Goal: Communication & Community: Answer question/provide support

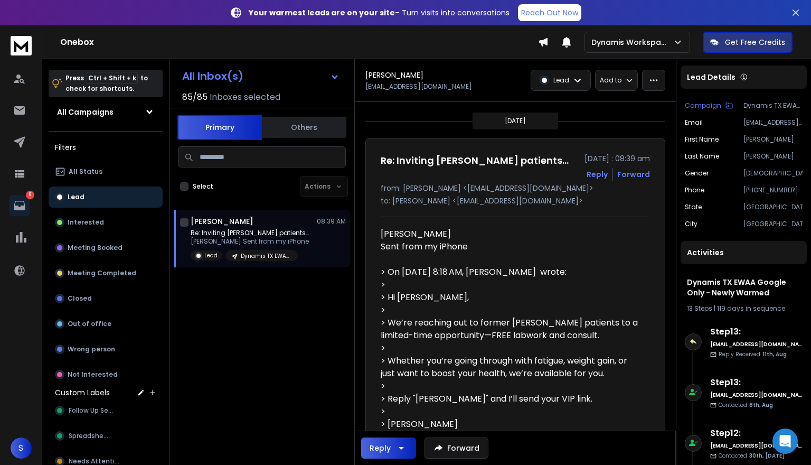
click at [252, 237] on p "Re: Inviting [PERSON_NAME] patients…" at bounding box center [250, 233] width 118 height 8
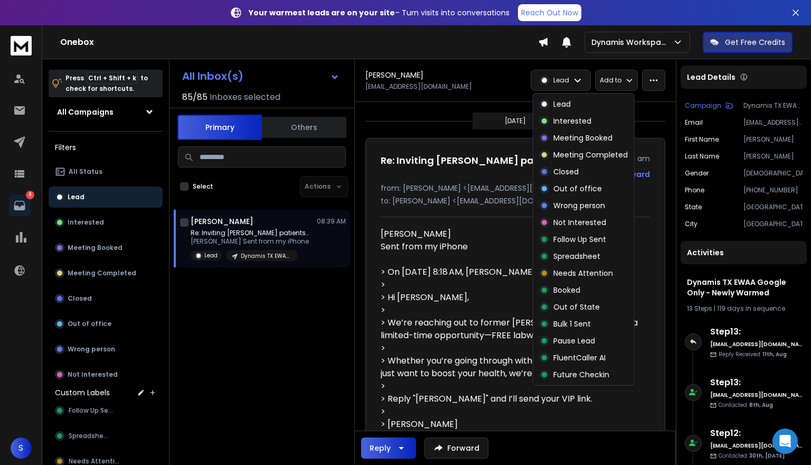
click at [571, 79] on div "Lead" at bounding box center [560, 80] width 59 height 20
click at [577, 258] on p "Spreadsheet" at bounding box center [576, 256] width 47 height 11
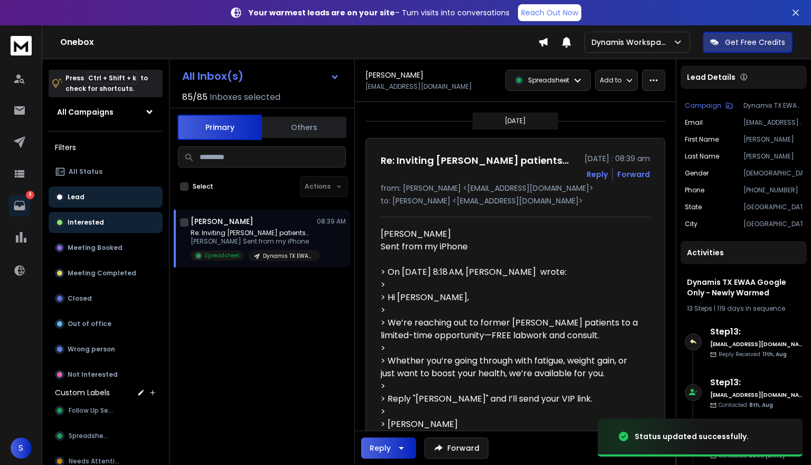
click at [94, 223] on p "Interested" at bounding box center [86, 222] width 36 height 8
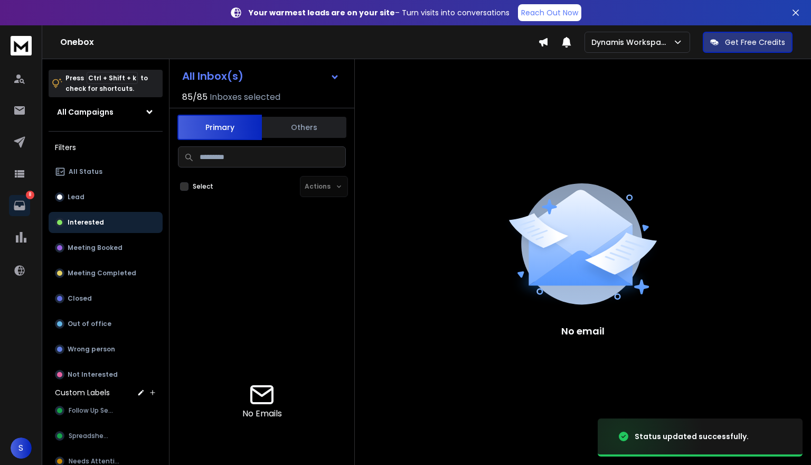
click at [97, 206] on button "Lead" at bounding box center [106, 196] width 114 height 21
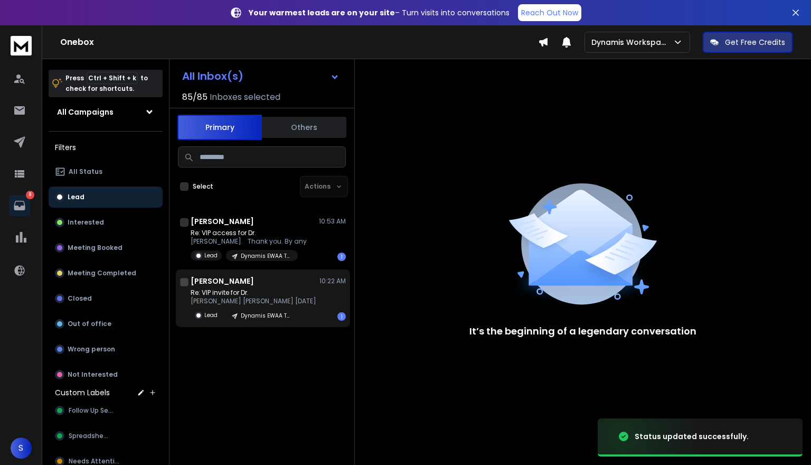
click at [251, 304] on p "[PERSON_NAME] [PERSON_NAME] [DATE]" at bounding box center [254, 301] width 126 height 8
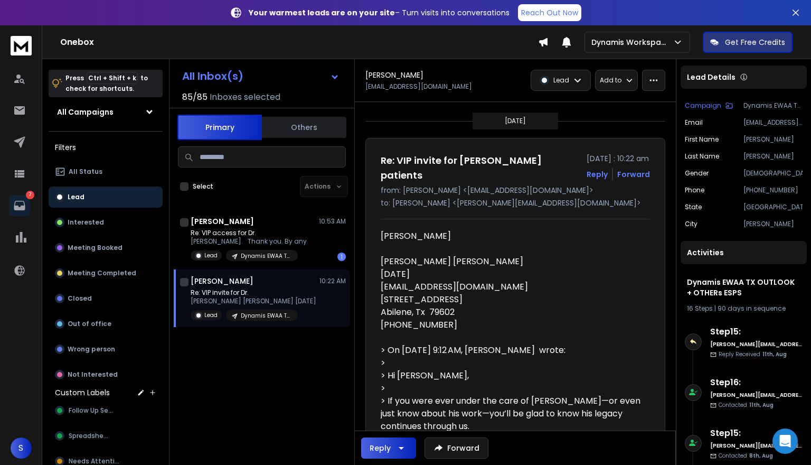
click at [767, 157] on p "[PERSON_NAME]" at bounding box center [772, 156] width 59 height 8
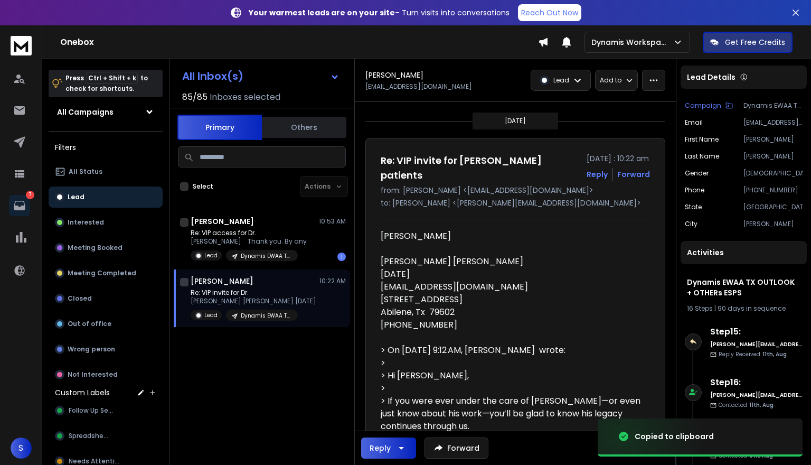
click at [755, 139] on p "[PERSON_NAME]" at bounding box center [772, 139] width 59 height 8
click at [782, 188] on p "[PHONE_NUMBER]" at bounding box center [772, 190] width 59 height 8
click at [564, 79] on p "Lead" at bounding box center [561, 80] width 16 height 8
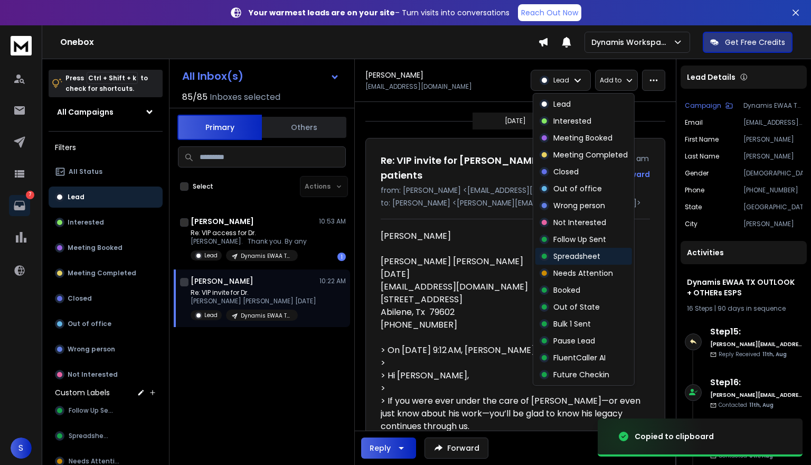
click at [587, 258] on p "Spreadsheet" at bounding box center [576, 256] width 47 height 11
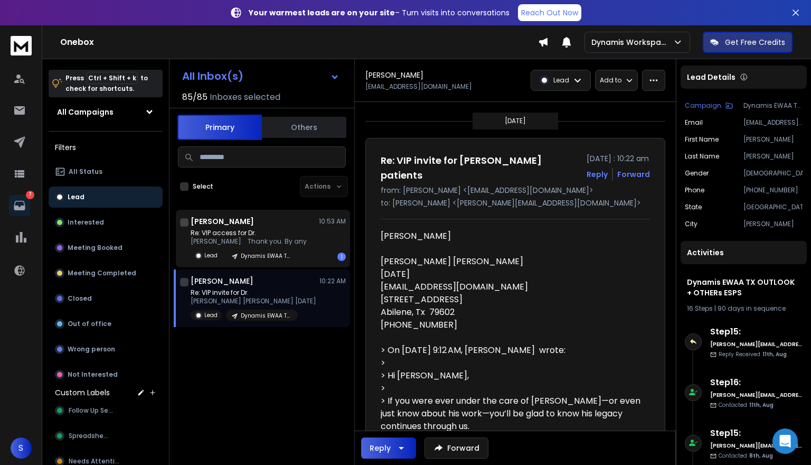
click at [249, 231] on p "Re: VIP access for Dr." at bounding box center [249, 233] width 116 height 8
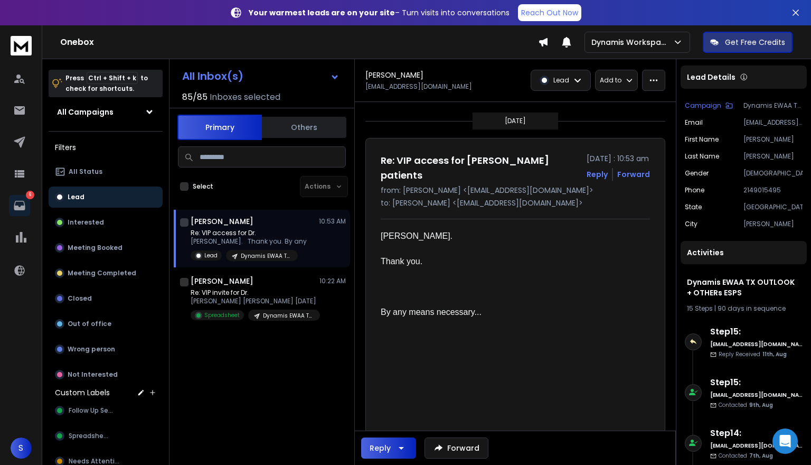
click at [757, 156] on p "[PERSON_NAME]" at bounding box center [772, 156] width 59 height 8
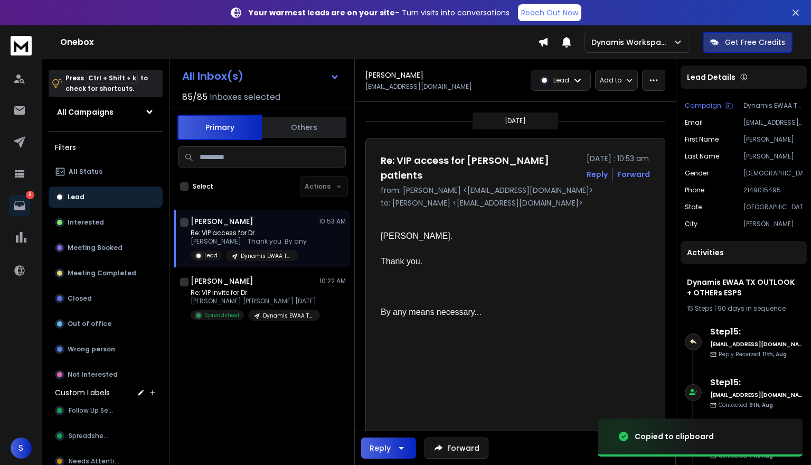
click at [743, 140] on p "[PERSON_NAME]" at bounding box center [772, 139] width 59 height 8
click at [762, 190] on p "2149015495" at bounding box center [772, 190] width 59 height 8
click at [588, 177] on button "Reply" at bounding box center [597, 174] width 21 height 11
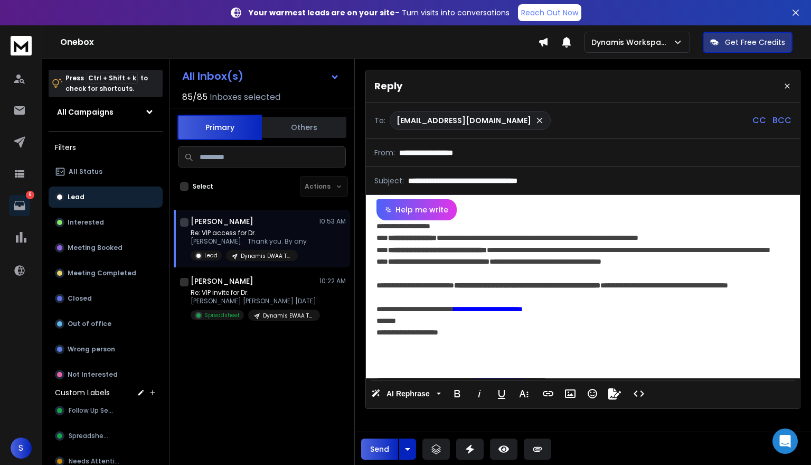
scroll to position [53, 0]
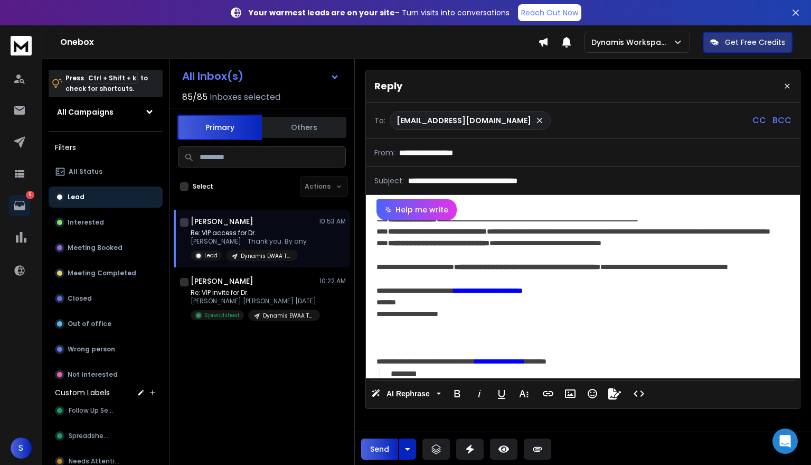
click at [514, 289] on link "**********" at bounding box center [488, 290] width 69 height 7
click at [577, 280] on p "**********" at bounding box center [577, 273] width 402 height 24
drag, startPoint x: 545, startPoint y: 290, endPoint x: 471, endPoint y: 290, distance: 73.9
click at [471, 290] on p "**********" at bounding box center [577, 291] width 402 height 12
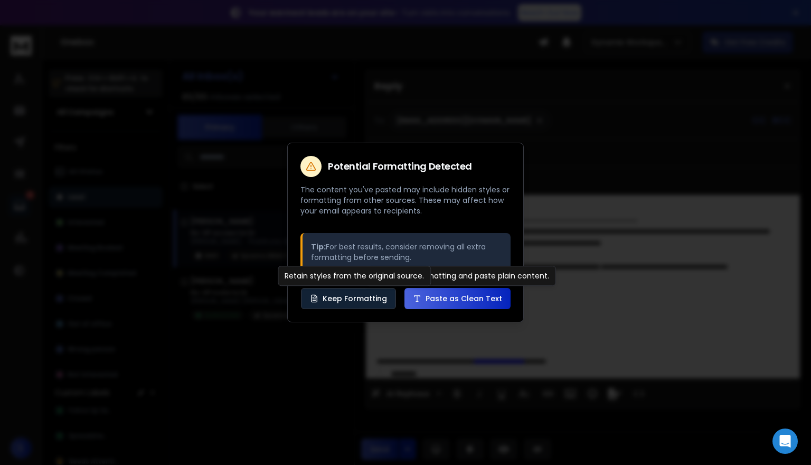
click at [376, 301] on button "Keep Formatting" at bounding box center [348, 298] width 95 height 21
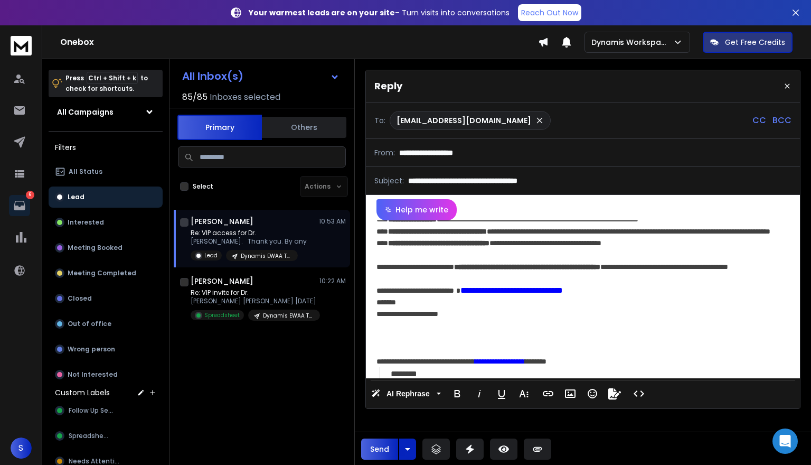
click at [477, 289] on p "**********" at bounding box center [577, 291] width 402 height 12
click at [438, 305] on p "**********" at bounding box center [577, 308] width 402 height 24
click at [618, 300] on p "**********" at bounding box center [577, 308] width 402 height 24
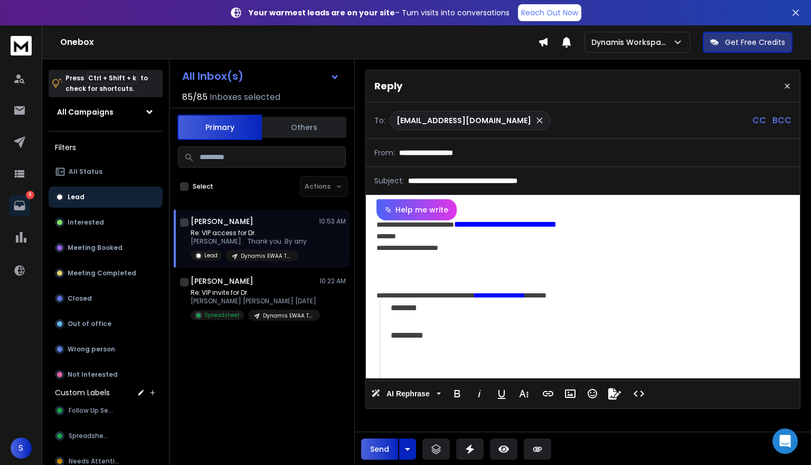
scroll to position [0, 0]
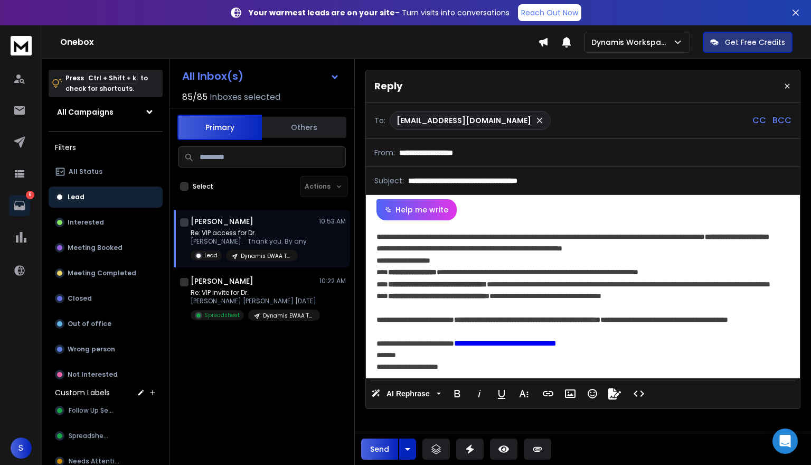
click at [374, 449] on button "Send" at bounding box center [379, 448] width 37 height 21
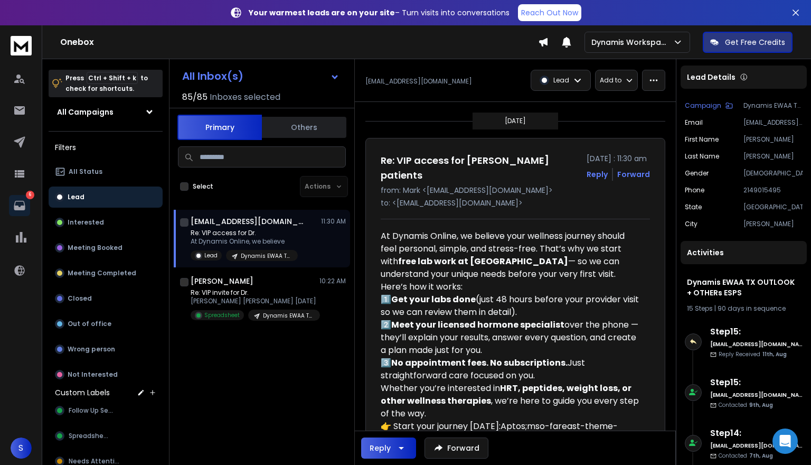
click at [544, 83] on div at bounding box center [545, 80] width 10 height 10
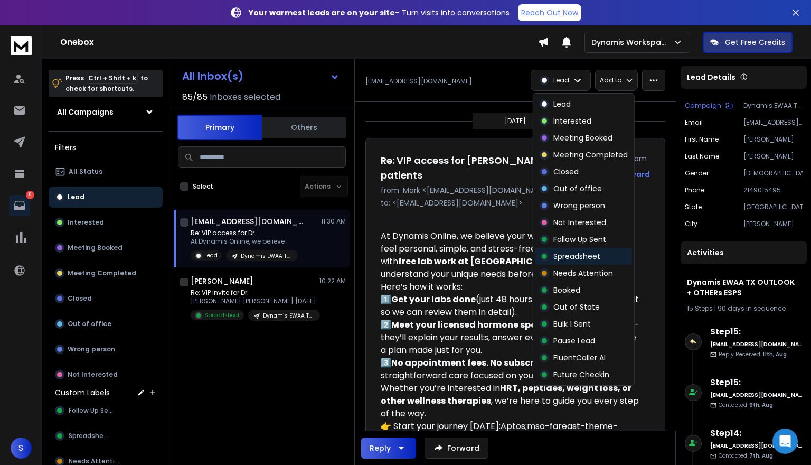
click at [600, 262] on div "Spreadsheet" at bounding box center [583, 256] width 97 height 17
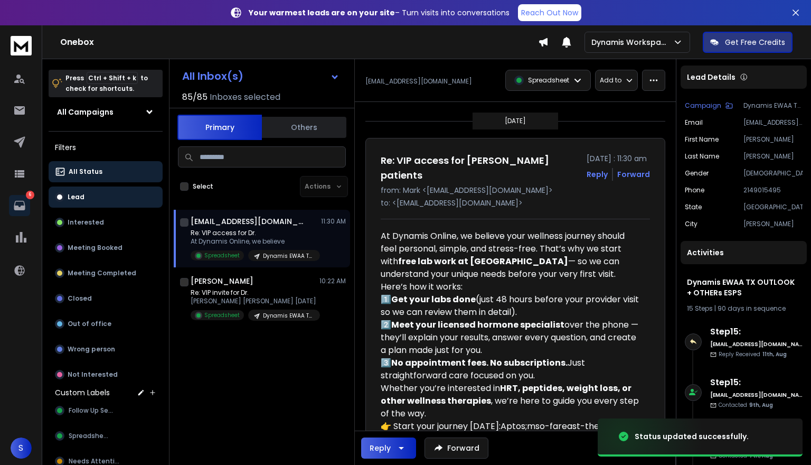
click at [101, 176] on button "All Status" at bounding box center [106, 171] width 114 height 21
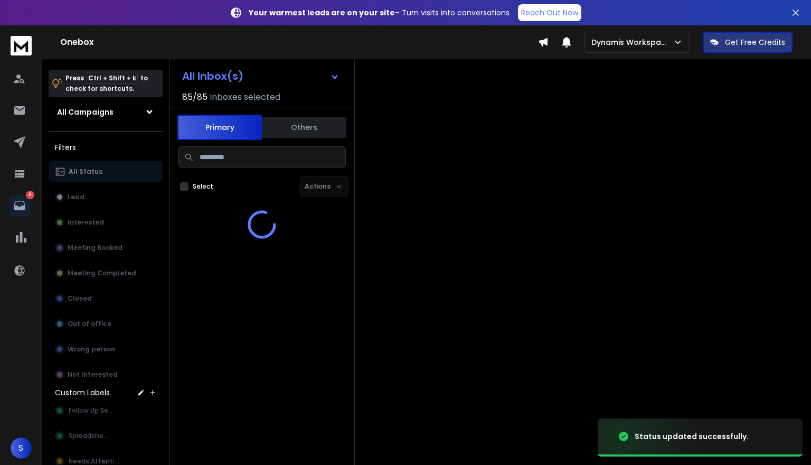
click at [108, 200] on div "All Status Lead Interested Meeting Booked Meeting Completed Closed Out of offic…" at bounding box center [106, 273] width 114 height 224
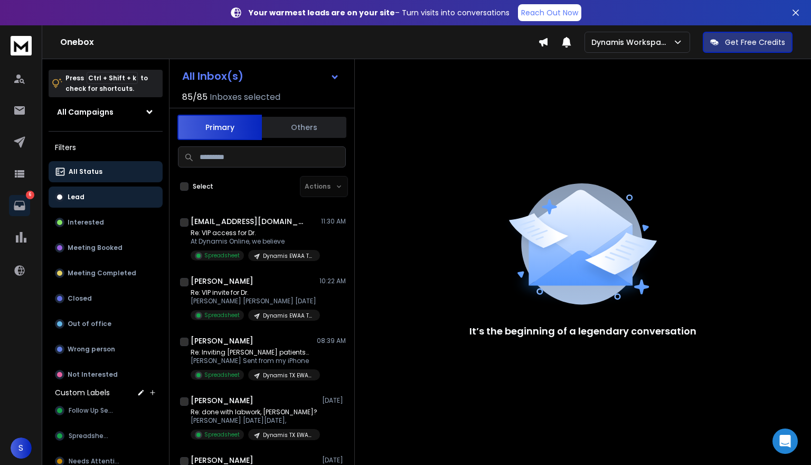
click at [107, 200] on button "Lead" at bounding box center [106, 196] width 114 height 21
